Goal: Information Seeking & Learning: Find contact information

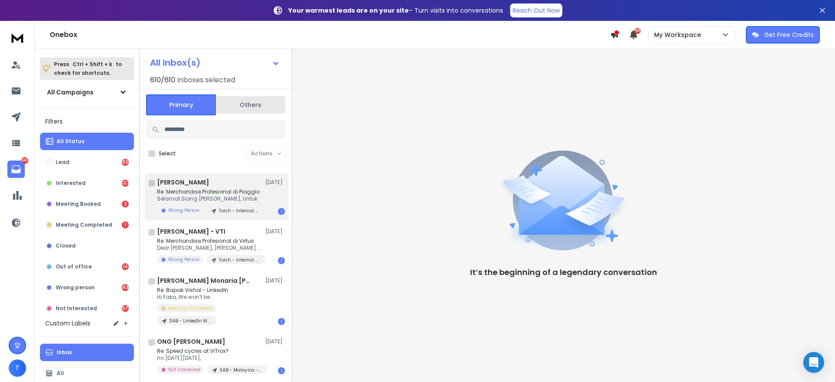
click at [218, 203] on div "Re: Merchandise Profesional di Piaggio Selamat Siang [PERSON_NAME], Untuk Wrong…" at bounding box center [211, 201] width 109 height 27
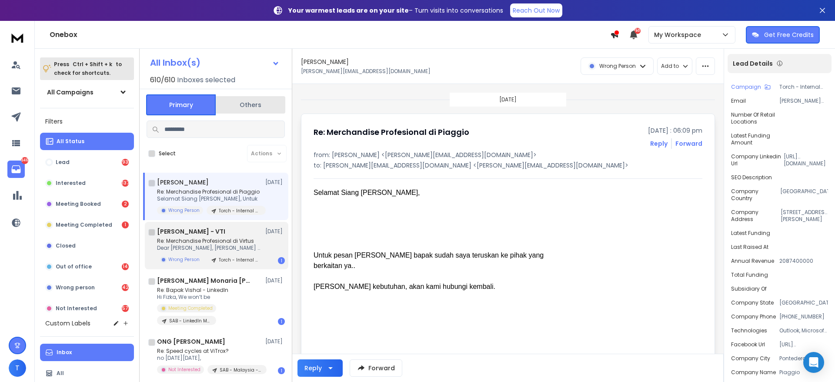
click at [264, 243] on div "Re: Merchandise Profesional di Virtus Dear Bapak [PERSON_NAME], [PERSON_NAME] m…" at bounding box center [211, 251] width 109 height 27
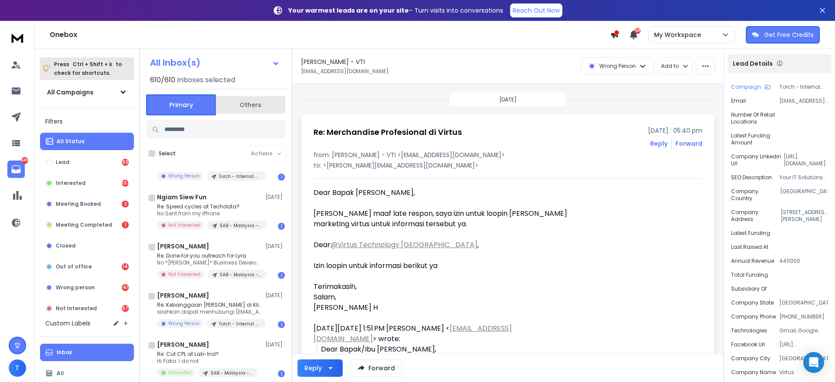
scroll to position [261, 0]
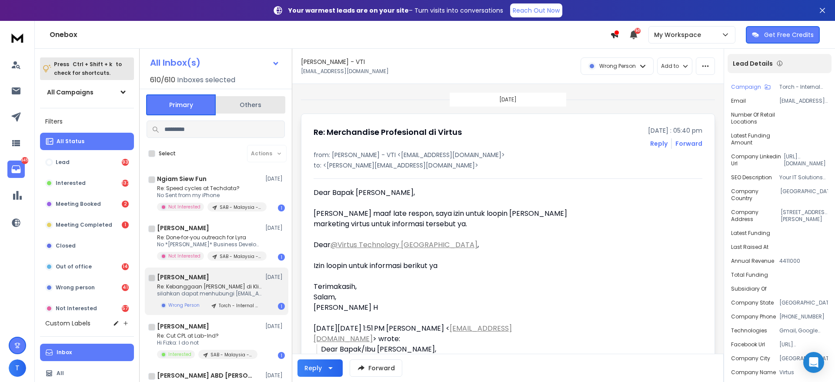
click at [222, 293] on p "silahkan dapat menhubungi [EMAIL_ADDRESS][DOMAIN_NAME] or" at bounding box center [209, 293] width 104 height 7
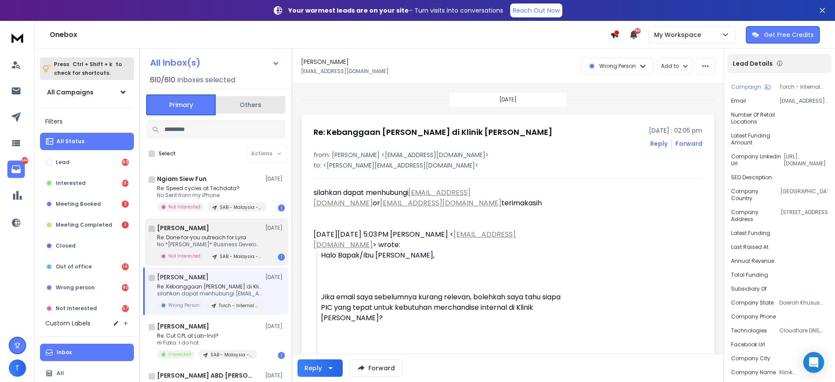
click at [239, 238] on p "Re: Done‑for‑you outreach for Lyra" at bounding box center [209, 237] width 104 height 7
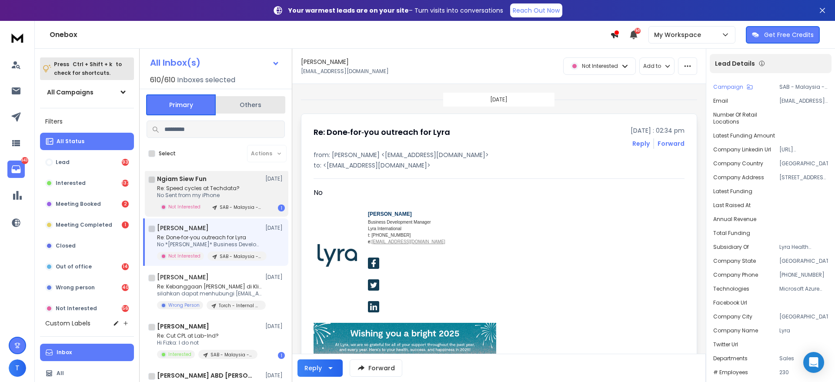
click at [244, 200] on div "Re: Speed cycles at Techdata? No Sent from my iPhone Not Interested SAB - [GEOG…" at bounding box center [212, 198] width 110 height 27
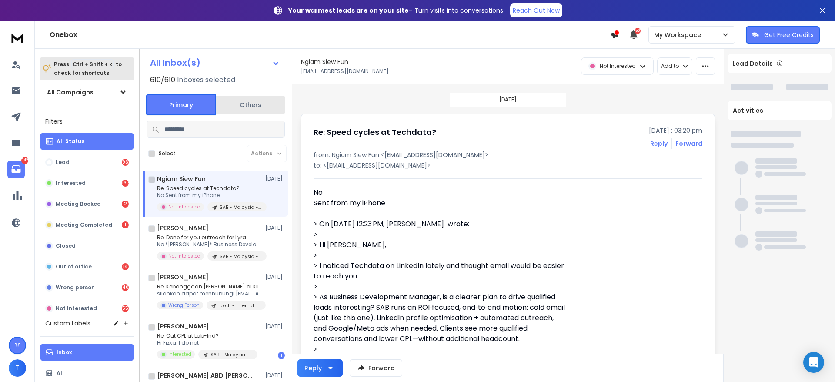
scroll to position [196, 0]
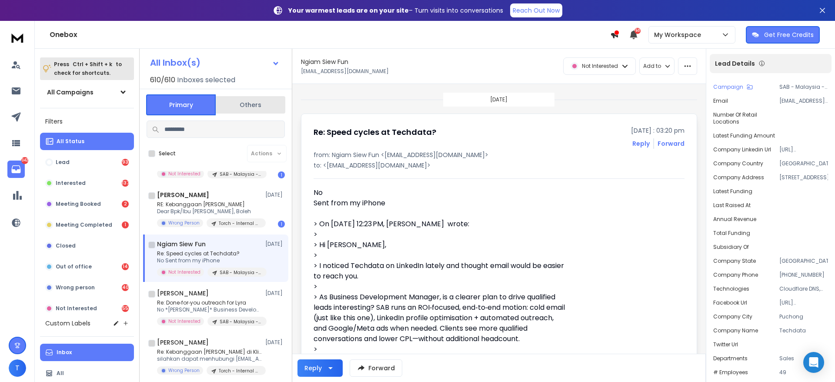
click at [244, 200] on div "[PERSON_NAME] [DATE] RE: Kebanggaan [PERSON_NAME] Dear Bpk/Ibu [PERSON_NAME], B…" at bounding box center [221, 209] width 128 height 37
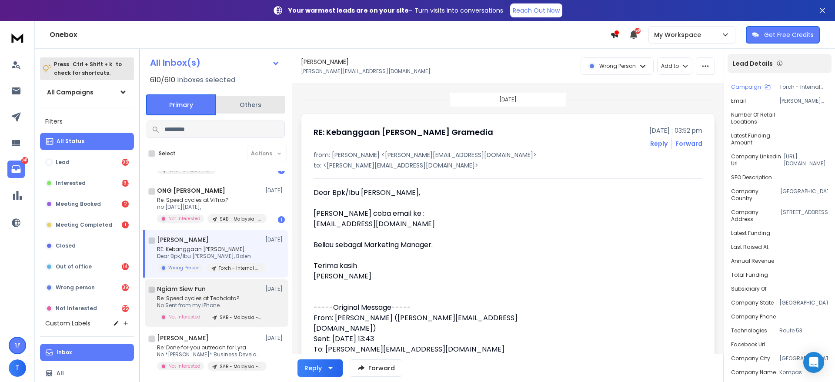
scroll to position [131, 0]
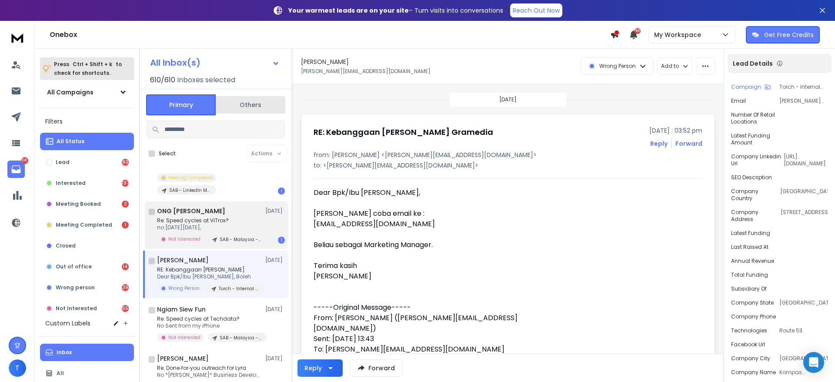
click at [244, 218] on p "Re: Speed cycles at ViTrox?" at bounding box center [209, 220] width 104 height 7
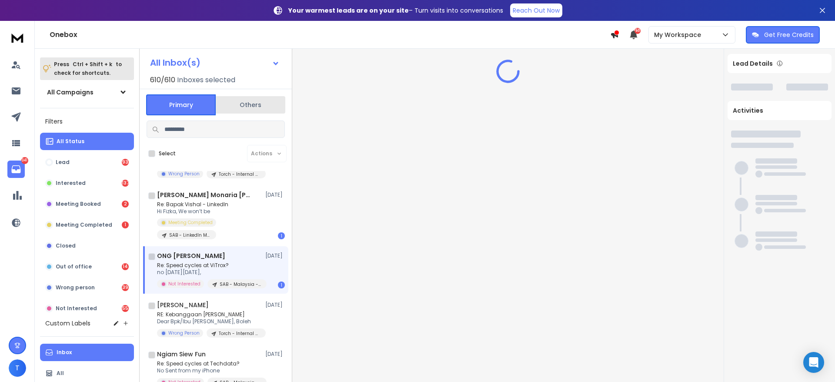
scroll to position [65, 0]
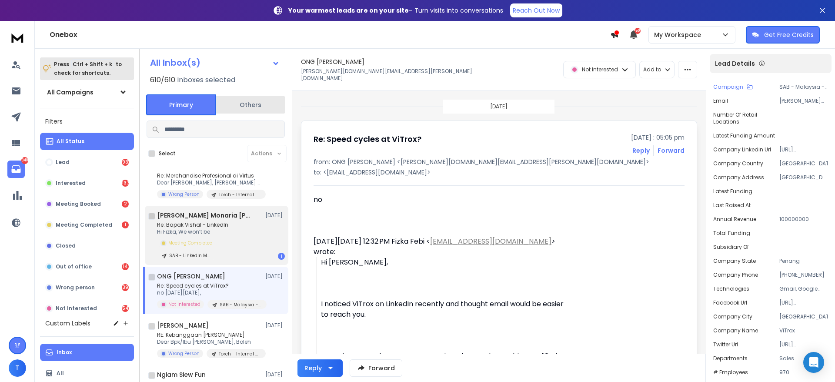
click at [231, 225] on p "Re: Bapak Vishal - LinkedIn" at bounding box center [209, 224] width 104 height 7
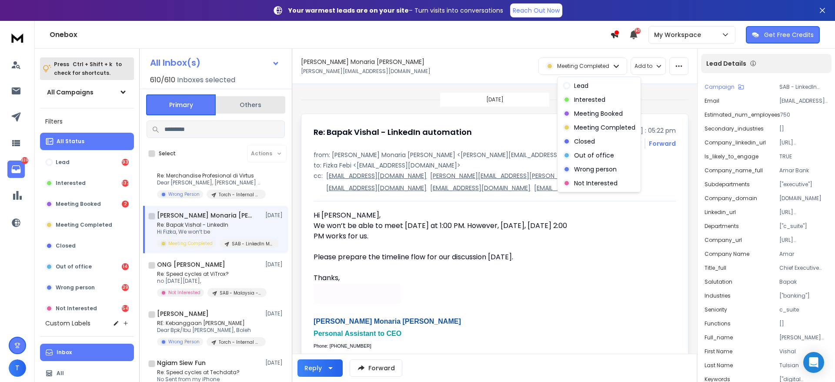
click at [627, 60] on div "Meeting Completed" at bounding box center [583, 66] width 88 height 17
click at [618, 108] on div "Meeting Booked" at bounding box center [600, 114] width 80 height 14
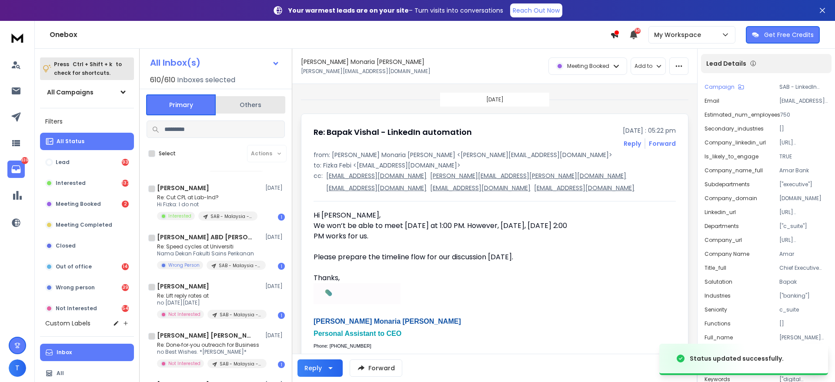
scroll to position [392, 0]
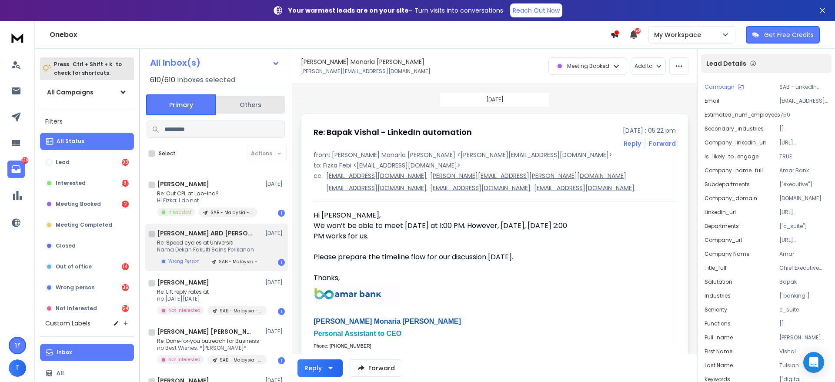
click at [244, 251] on p "Nama Dekan Fakulti Sains Perikanan" at bounding box center [209, 249] width 104 height 7
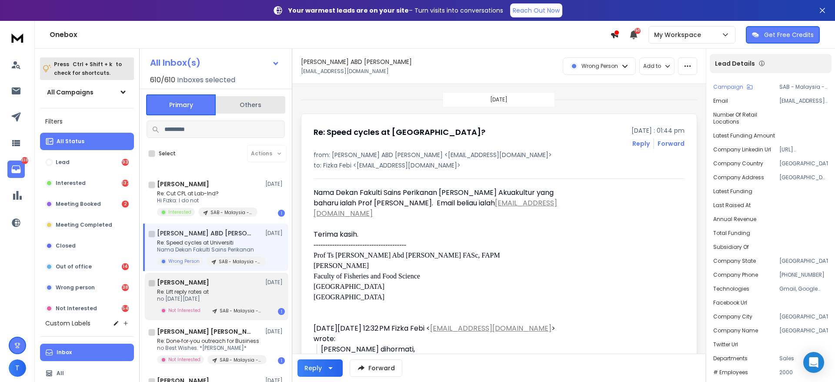
click at [176, 280] on h1 "[PERSON_NAME]" at bounding box center [183, 282] width 52 height 9
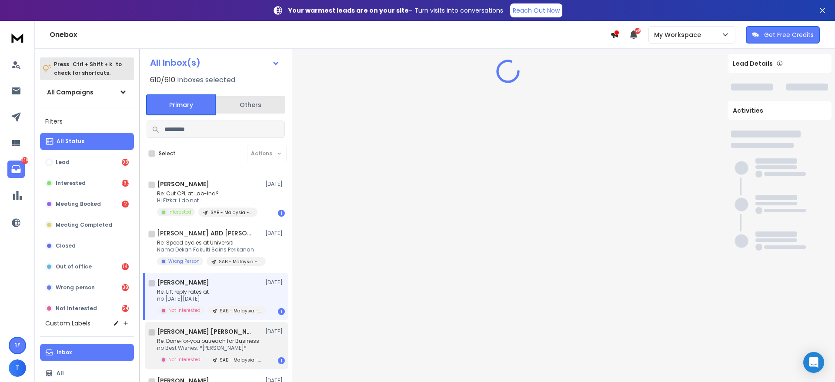
click at [230, 345] on p "no Best Wishes. *[PERSON_NAME]*" at bounding box center [209, 348] width 104 height 7
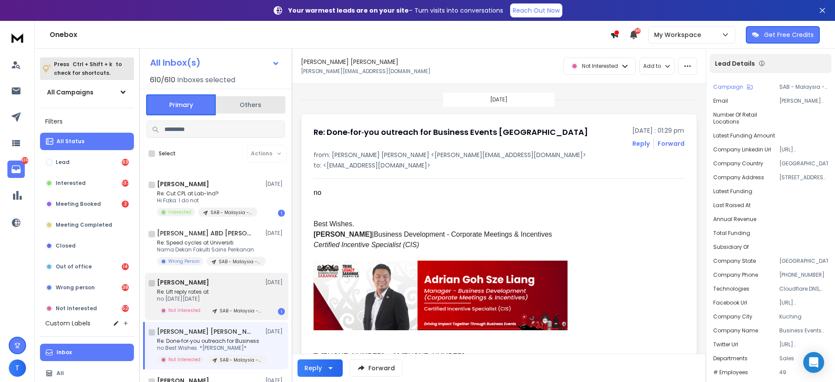
click at [222, 307] on div "SAB - Malaysia - Business Development Leaders - All Industry" at bounding box center [237, 310] width 59 height 9
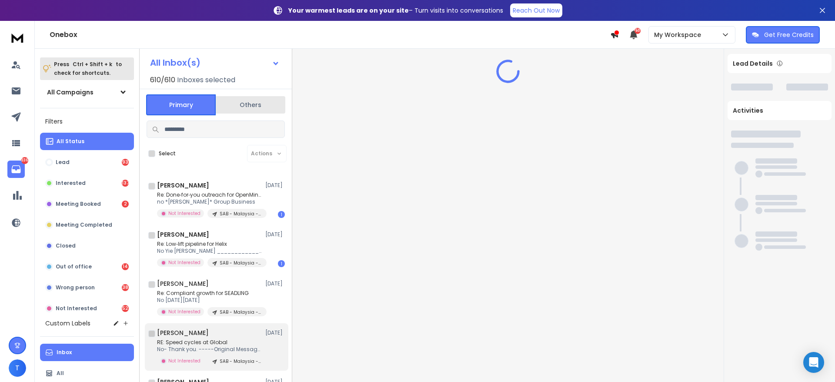
scroll to position [718, 0]
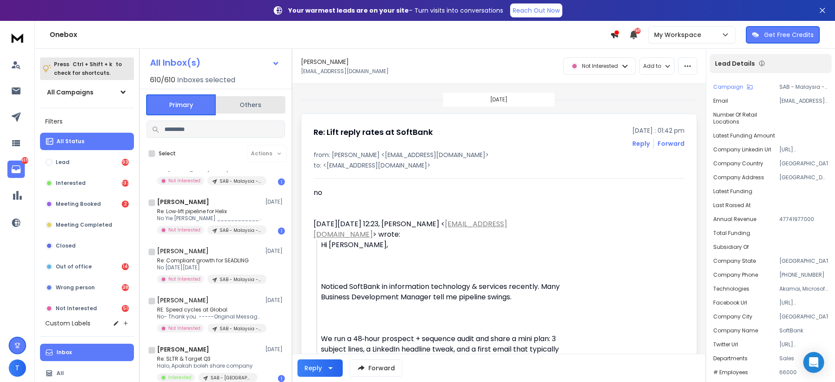
click at [259, 240] on div "[PERSON_NAME] [DATE] Re: Merchandise Profesional di Piaggio Selamat Siang [PERS…" at bounding box center [216, 312] width 152 height 283
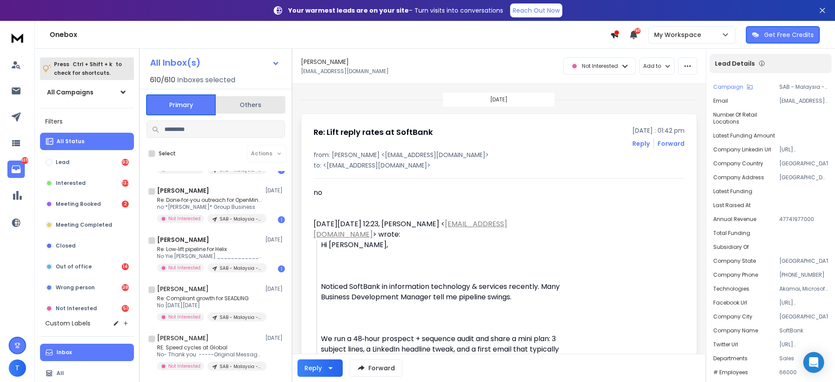
scroll to position [522, 0]
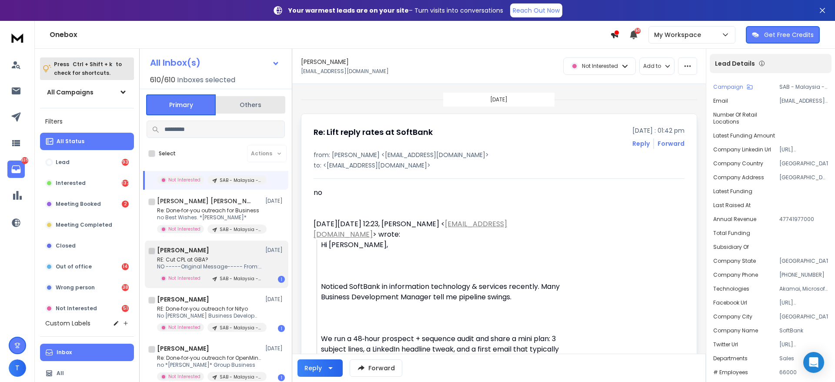
click at [249, 284] on div "[PERSON_NAME] [DATE] RE: Cut CPL at GBA? NO -----Original Message----- From: Fi…" at bounding box center [217, 264] width 144 height 47
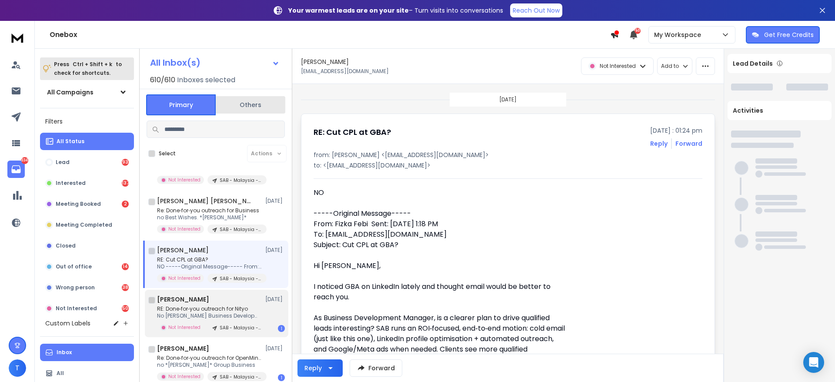
click at [235, 316] on p "No [PERSON_NAME] Business Development" at bounding box center [209, 315] width 104 height 7
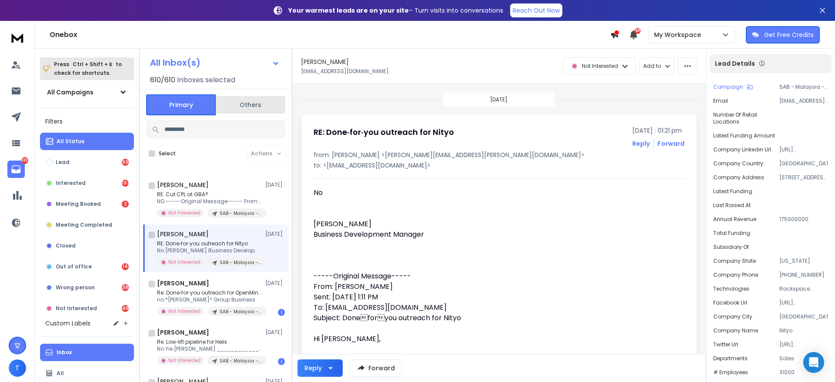
scroll to position [587, 0]
click at [255, 277] on div "[PERSON_NAME] [DATE] Re: Done‑for‑you outreach for OpenMinds® no *[PERSON_NAME]…" at bounding box center [217, 297] width 144 height 47
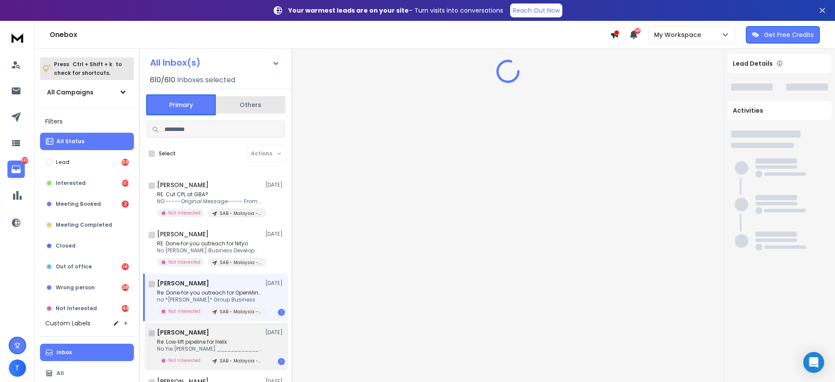
click at [239, 329] on div "Yie [PERSON_NAME] [DATE]" at bounding box center [221, 332] width 128 height 9
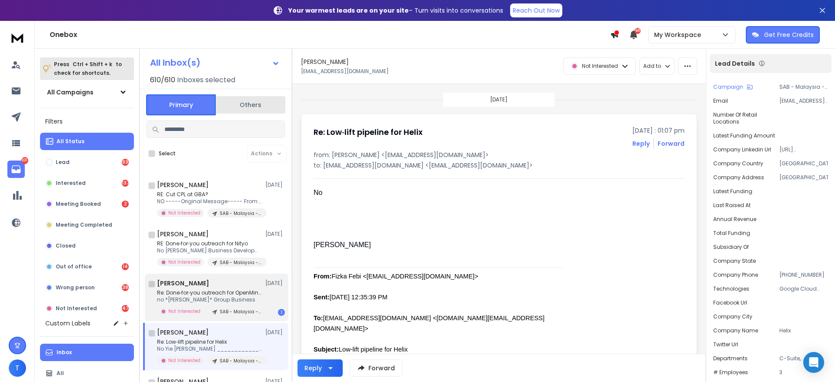
click at [247, 295] on p "Re: Done‑for‑you outreach for OpenMinds®" at bounding box center [209, 292] width 104 height 7
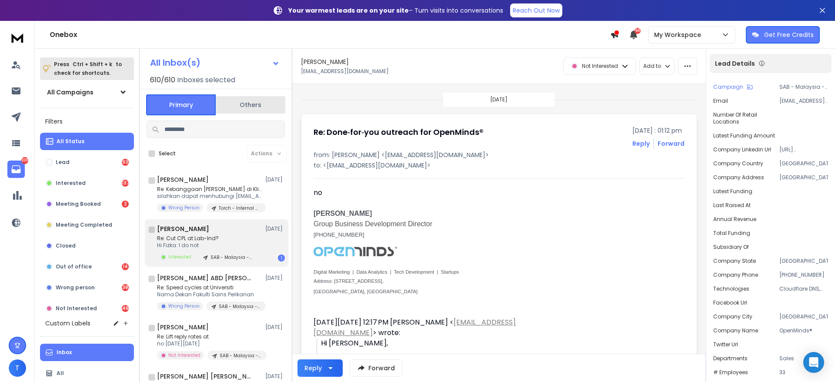
scroll to position [326, 0]
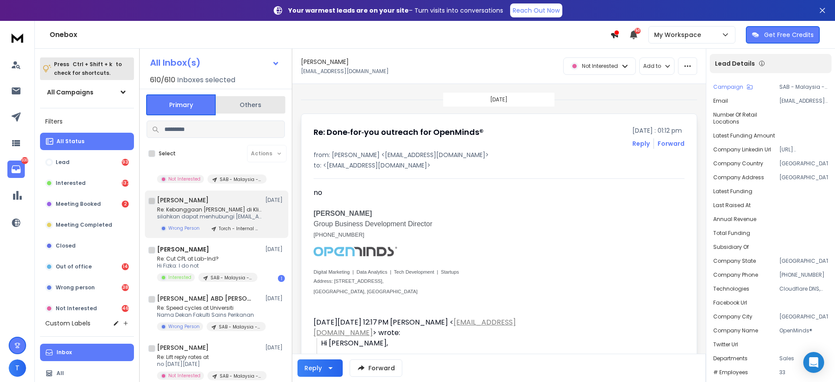
click at [220, 207] on p "Re: Kebanggaan [PERSON_NAME] di Klinik" at bounding box center [209, 209] width 104 height 7
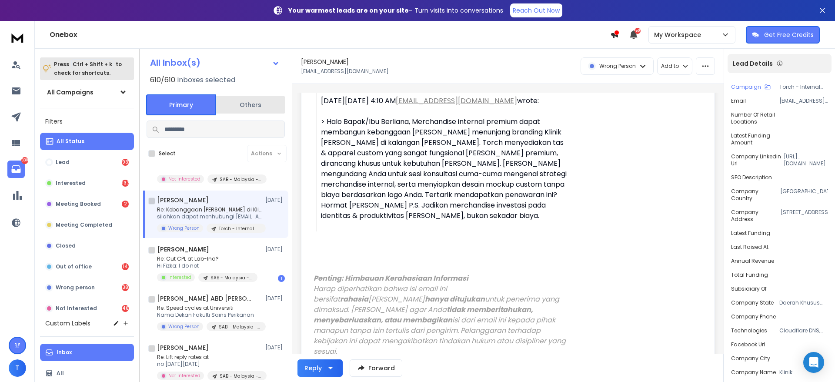
scroll to position [457, 0]
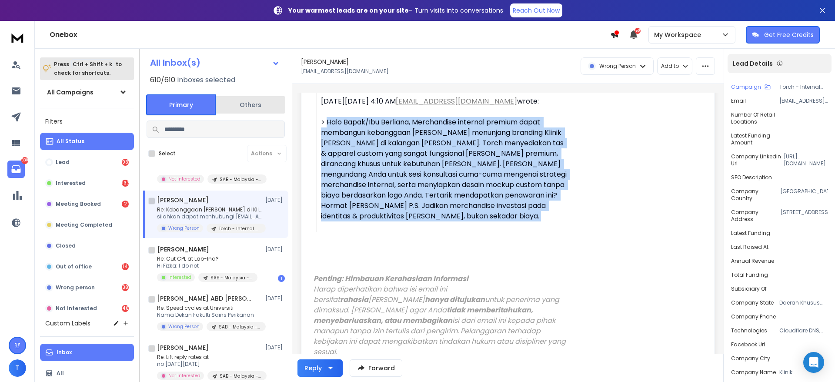
drag, startPoint x: 326, startPoint y: 120, endPoint x: 409, endPoint y: 222, distance: 132.0
click at [409, 222] on blockquote "Halo Bapak/Ibu Berliana, Jika email saya sebelumnya kurang relevan, bolehkah sa…" at bounding box center [442, 12] width 251 height 439
copy blockquote "Halo Bapak/Ibu Berliana, Merchandise internal premium dapat membangun kebanggaa…"
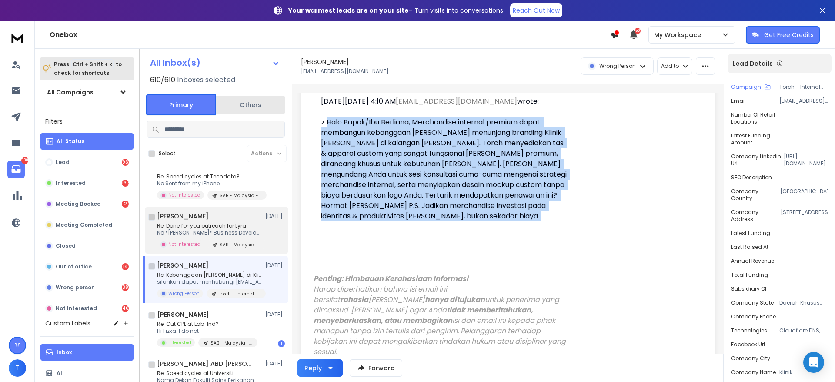
scroll to position [196, 0]
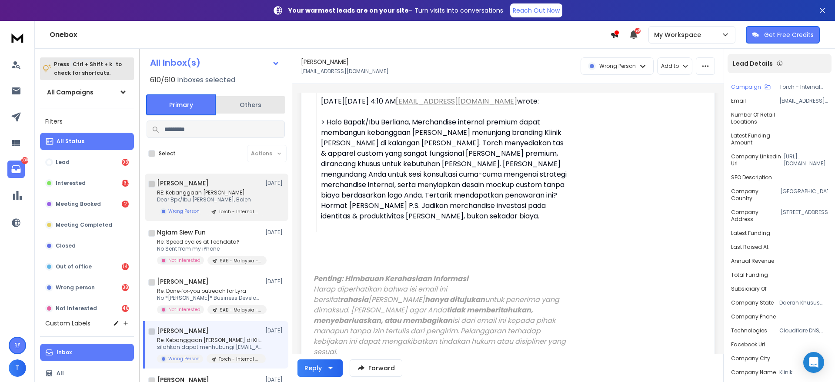
click at [233, 197] on p "Dear Bpk/Ibu [PERSON_NAME], Boleh" at bounding box center [209, 199] width 104 height 7
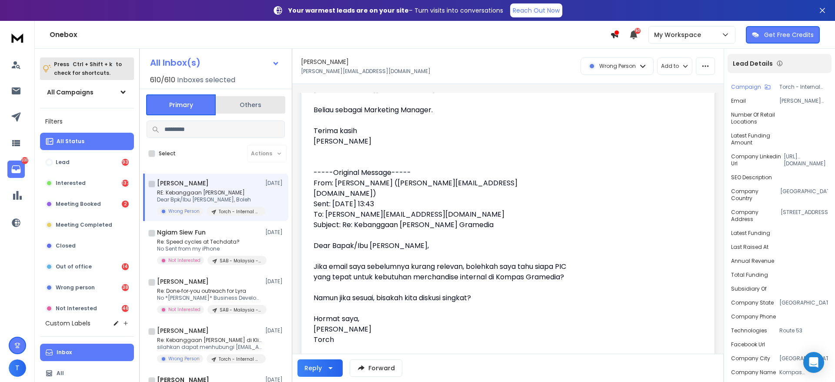
scroll to position [0, 0]
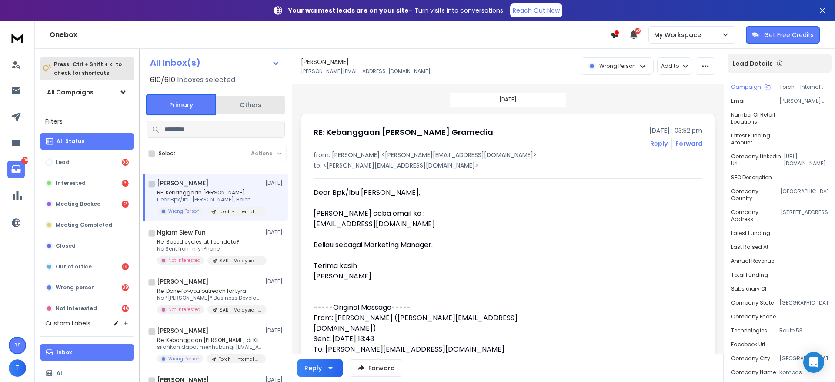
drag, startPoint x: 450, startPoint y: 224, endPoint x: 318, endPoint y: 220, distance: 132.7
copy div "[EMAIL_ADDRESS][DOMAIN_NAME]"
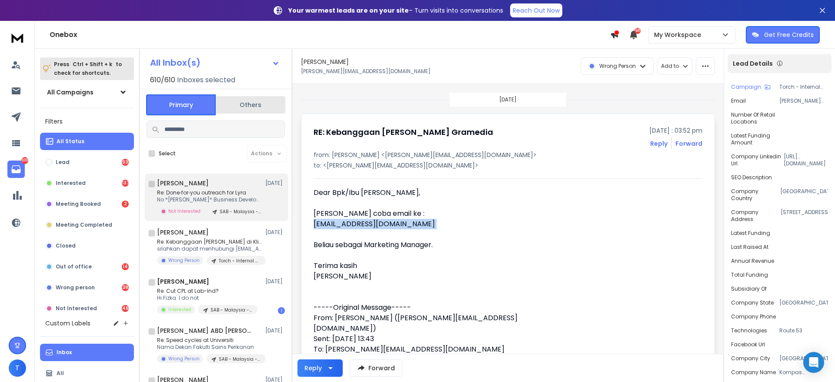
scroll to position [326, 0]
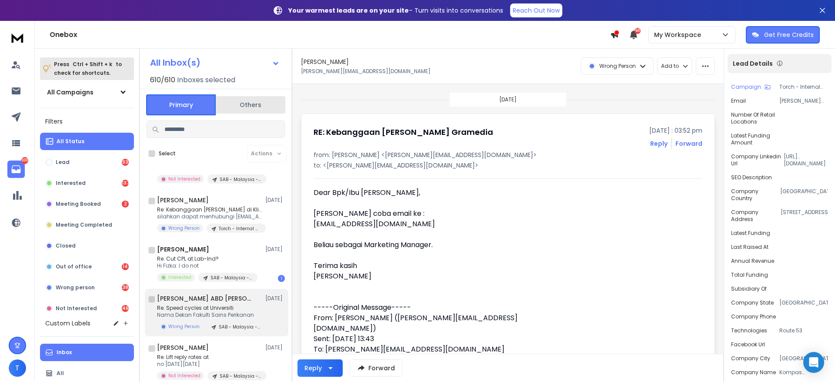
click at [194, 309] on p "Re: Speed cycles at Universiti" at bounding box center [209, 308] width 104 height 7
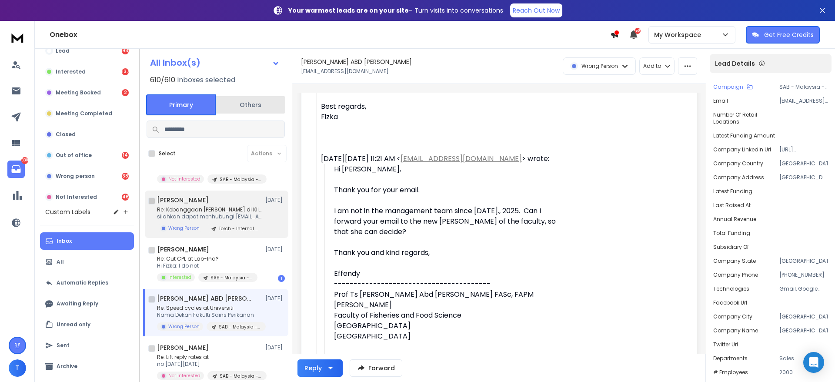
click at [231, 222] on div "Re: Kebanggaan [PERSON_NAME] di Klinik silahkan dapat menhubungi [EMAIL_ADDRESS…" at bounding box center [211, 219] width 109 height 27
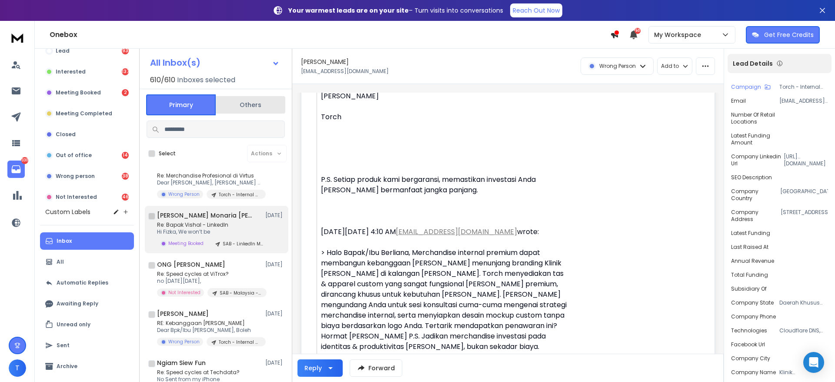
scroll to position [0, 0]
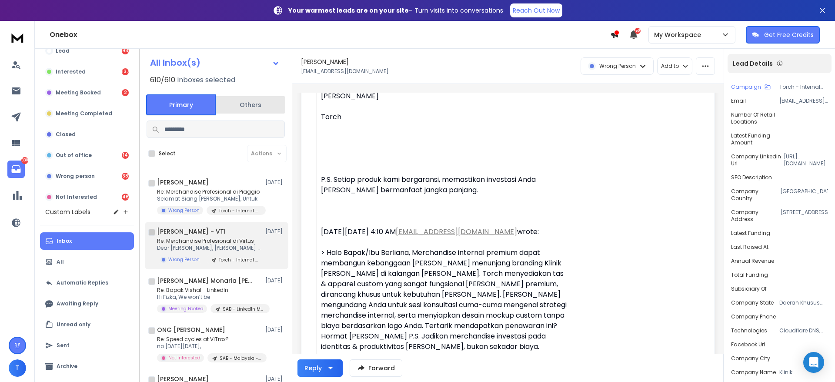
click at [208, 233] on h1 "[PERSON_NAME] - VTI" at bounding box center [191, 231] width 69 height 9
